Goal: Task Accomplishment & Management: Manage account settings

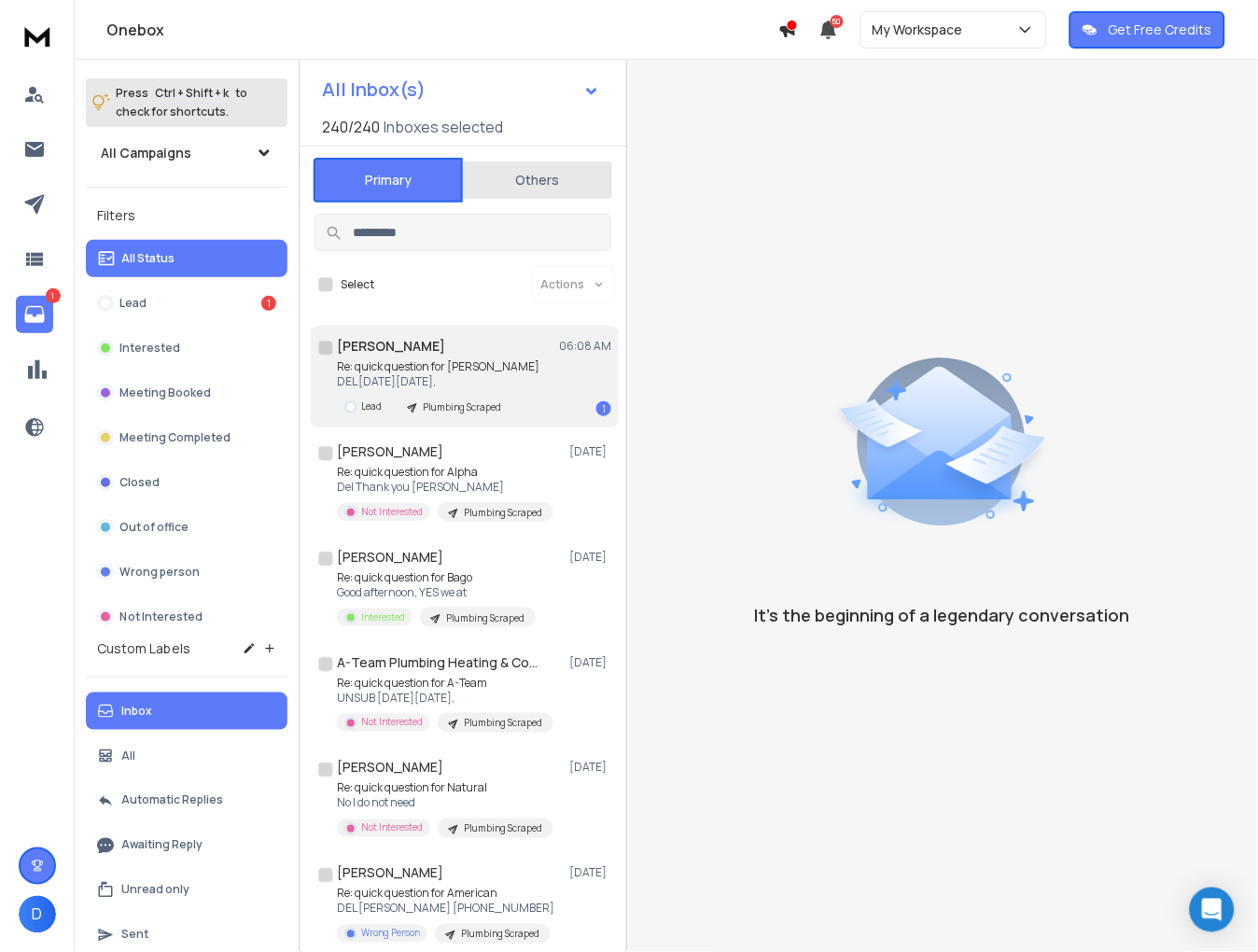
click at [444, 362] on p "Re: quick question for [PERSON_NAME]" at bounding box center [438, 366] width 203 height 15
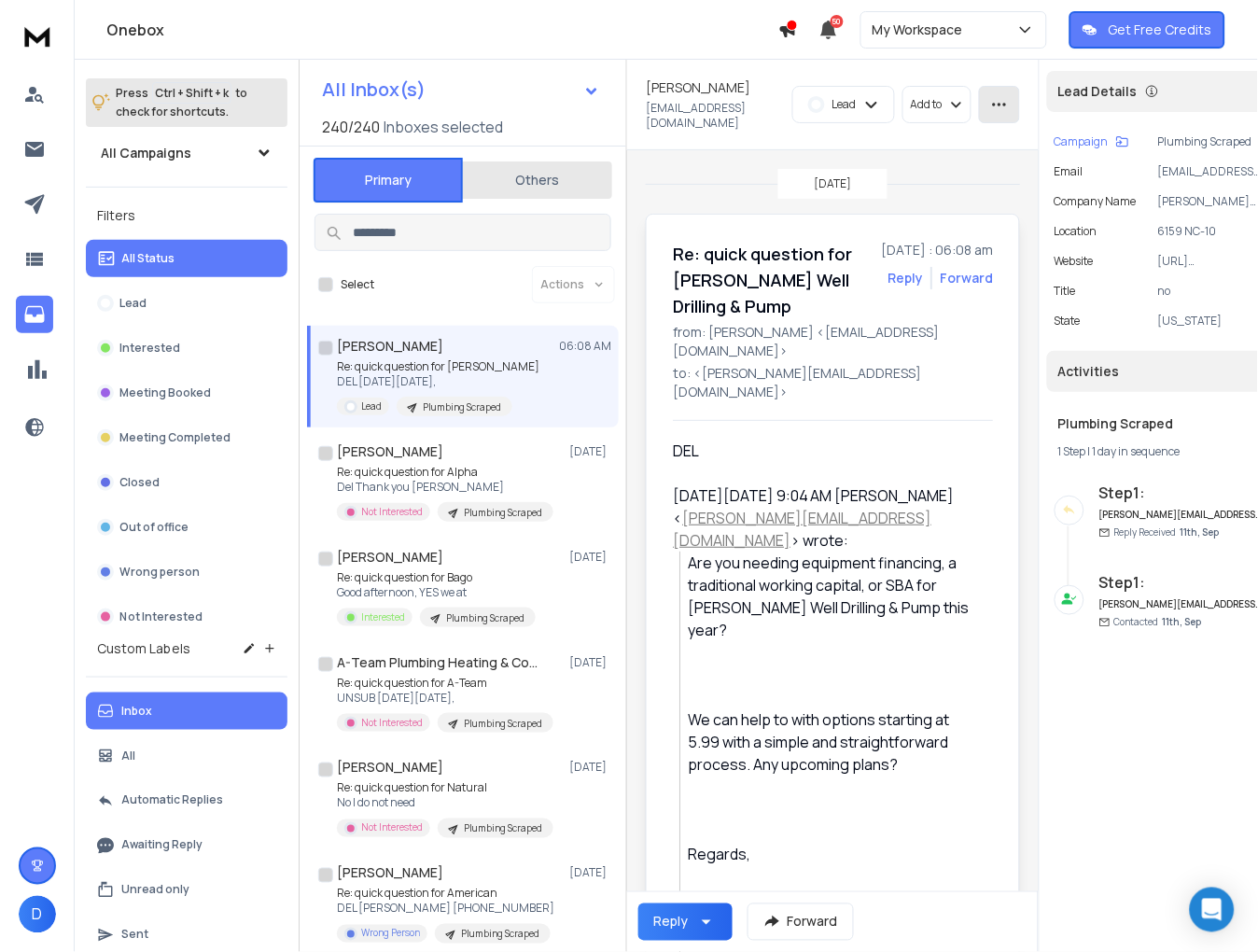
click at [1008, 96] on icon "button" at bounding box center [999, 104] width 17 height 17
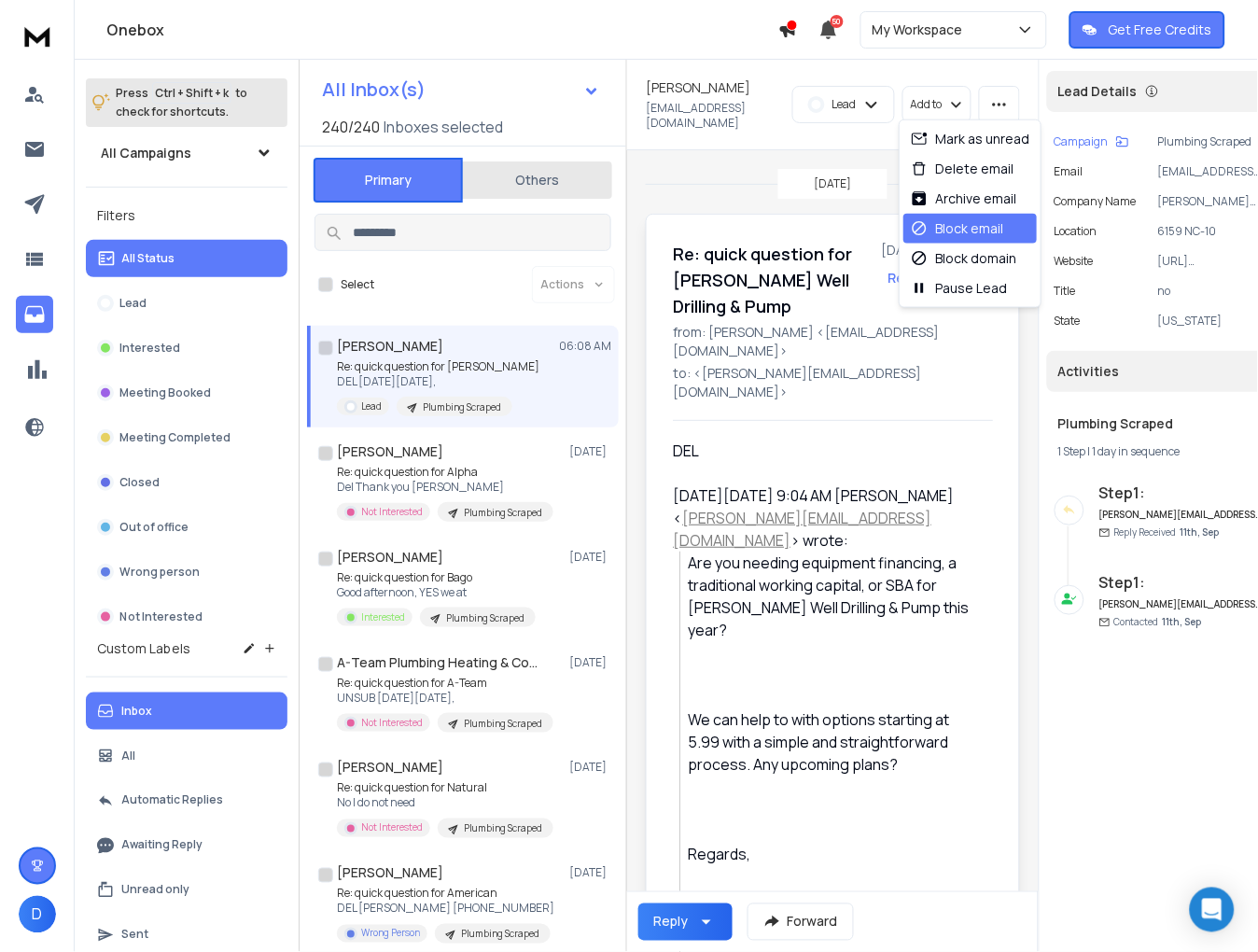
click at [967, 222] on div "Block email" at bounding box center [957, 228] width 92 height 19
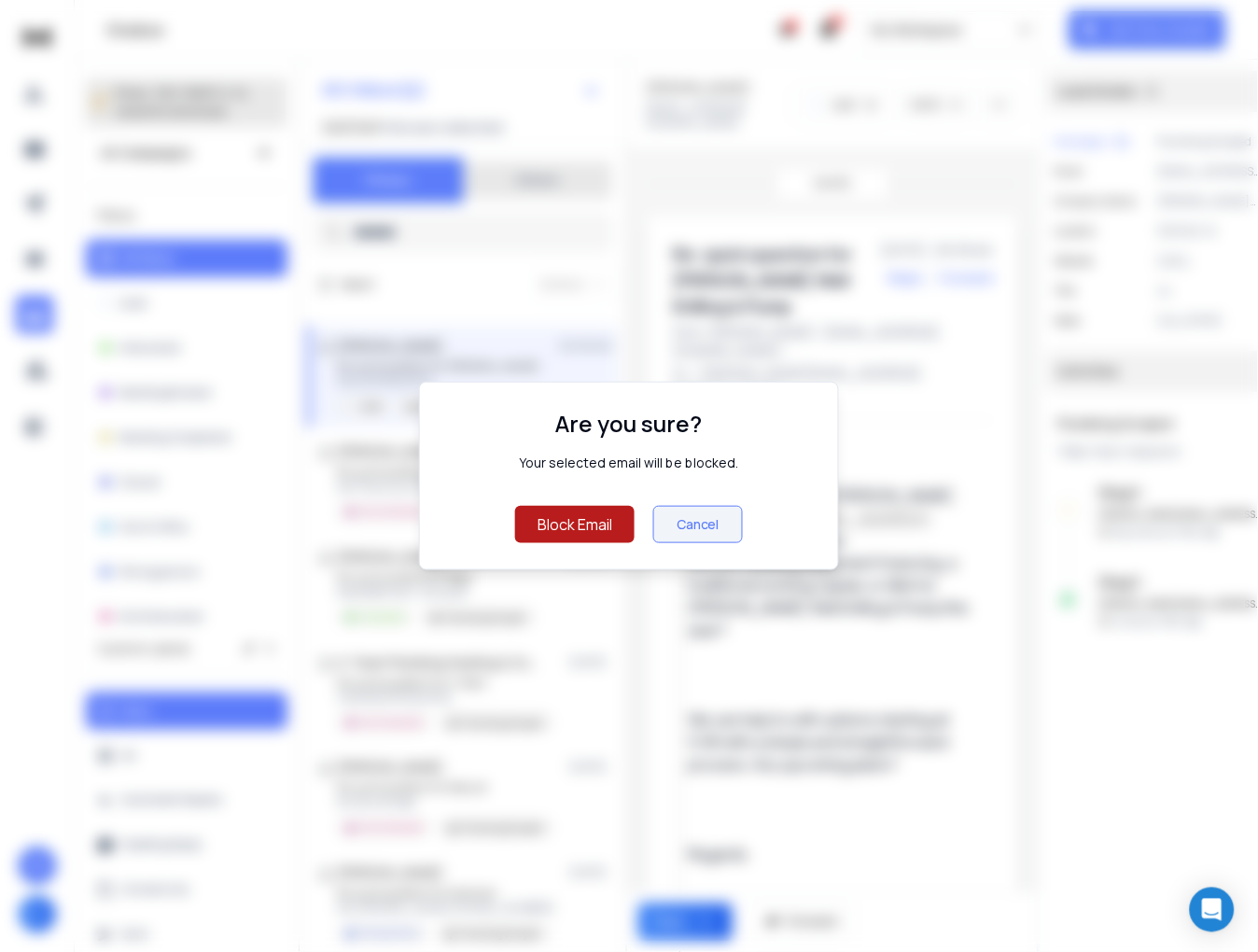
click at [530, 525] on button "Block Email" at bounding box center [575, 525] width 120 height 37
